Goal: Communication & Community: Answer question/provide support

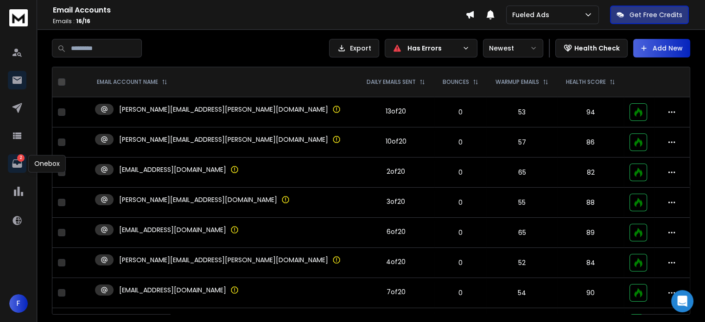
click at [15, 166] on icon at bounding box center [17, 163] width 10 height 8
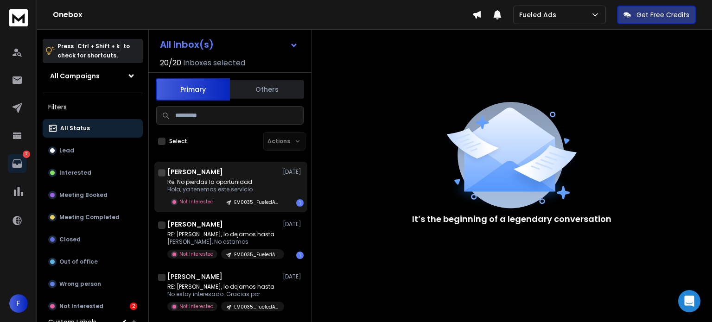
click at [265, 183] on p "Re: No pierdas la oportunidad" at bounding box center [222, 181] width 111 height 7
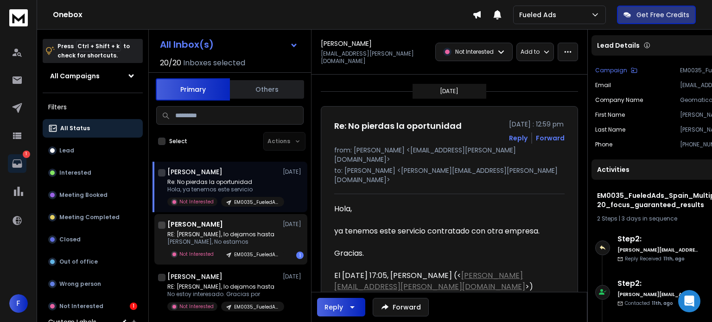
click at [261, 226] on div "[PERSON_NAME] Del Rio [DATE]" at bounding box center [235, 224] width 136 height 9
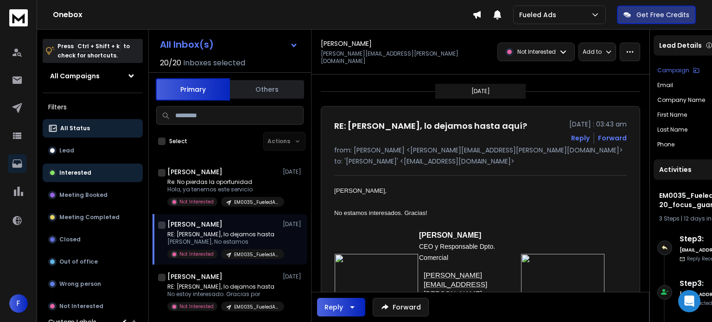
click at [95, 176] on button "Interested" at bounding box center [93, 173] width 100 height 19
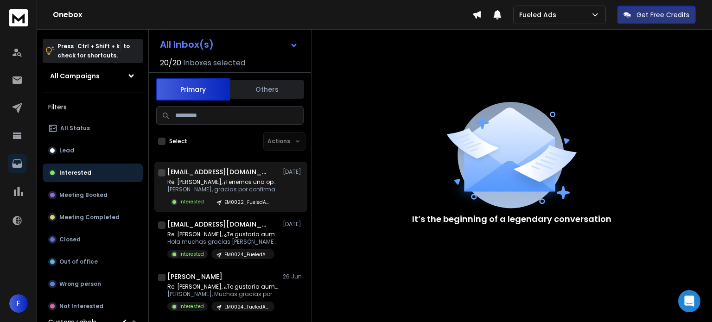
click at [279, 187] on div "Re: [PERSON_NAME], ¡Tenemos una oportunidad [PERSON_NAME], gracias por confirma…" at bounding box center [235, 192] width 136 height 28
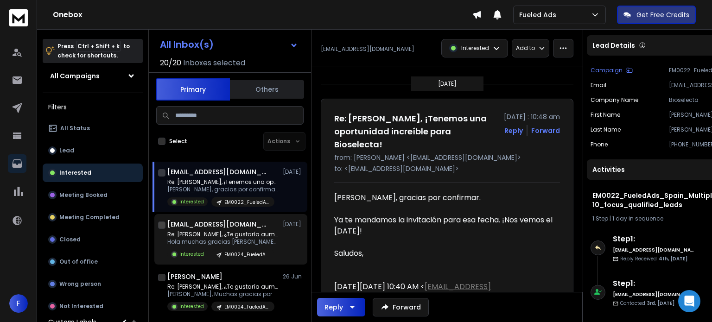
click at [255, 234] on p "Re: [PERSON_NAME], ¿Te gustaría aumentar" at bounding box center [222, 234] width 111 height 7
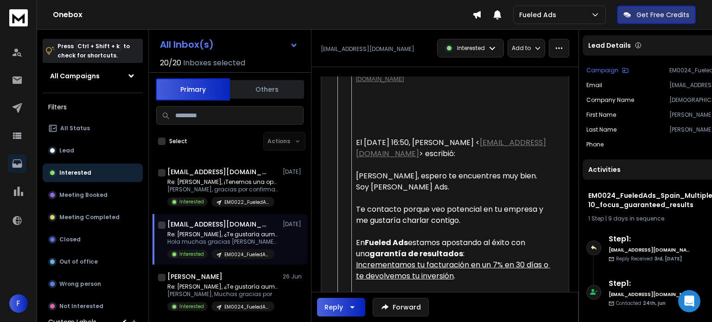
scroll to position [649, 0]
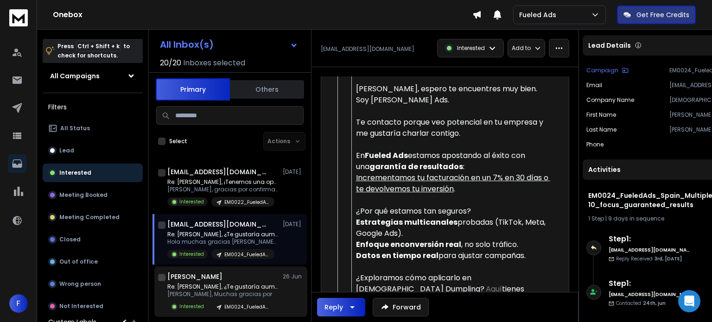
click at [227, 287] on p "Re: [PERSON_NAME], ¿Te gustaría aumentar" at bounding box center [222, 286] width 111 height 7
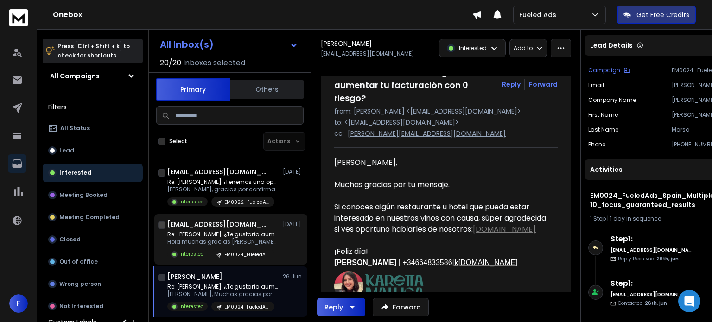
scroll to position [93, 0]
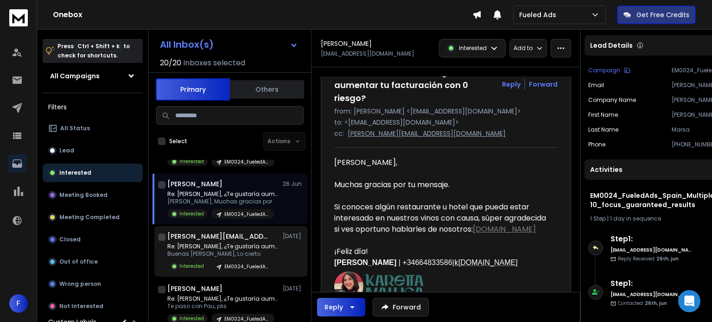
click at [231, 243] on p "Re: [PERSON_NAME], ¿Te gustaría aumentar" at bounding box center [222, 246] width 111 height 7
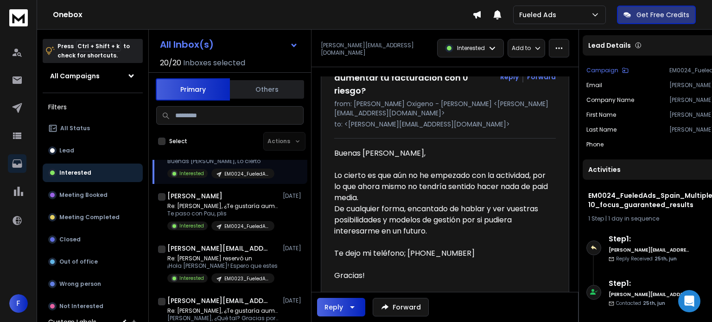
scroll to position [0, 0]
